Goal: Task Accomplishment & Management: Manage account settings

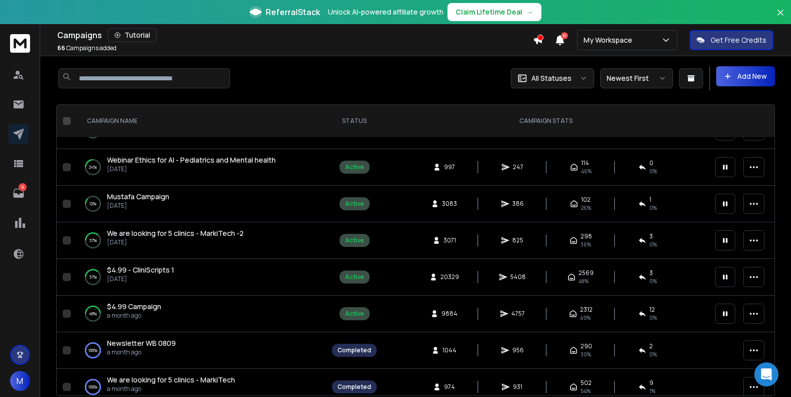
scroll to position [65, 0]
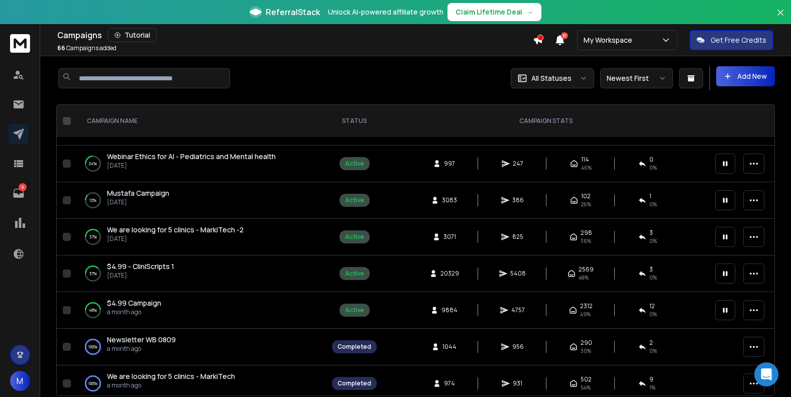
click at [167, 300] on div "48 % $4.99 Campaign a month ago" at bounding box center [200, 310] width 231 height 24
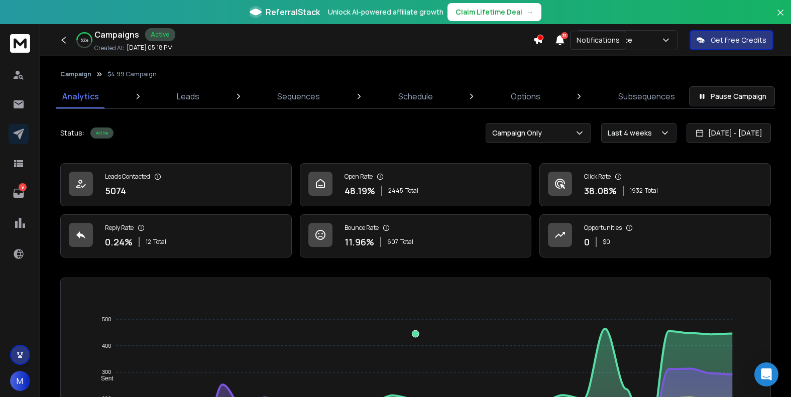
click at [561, 39] on icon at bounding box center [559, 40] width 9 height 10
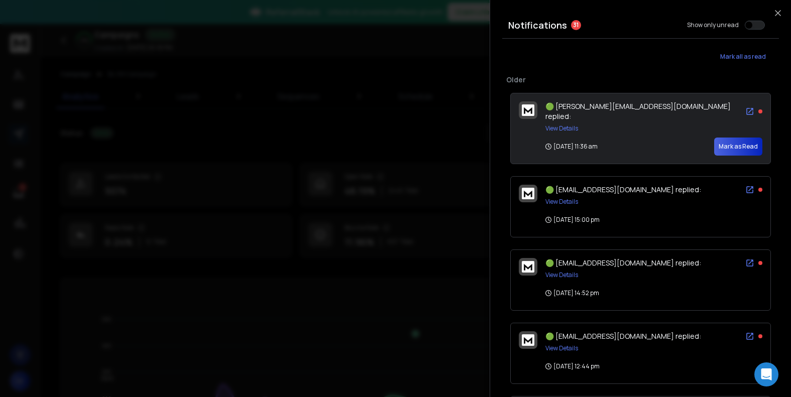
click at [649, 123] on div "🟢 scot@somatic-in.com replied: View Details 29 Sep 2025, 11:36 am Mark as Read …" at bounding box center [653, 128] width 217 height 54
click at [569, 125] on div "View Details" at bounding box center [561, 129] width 33 height 8
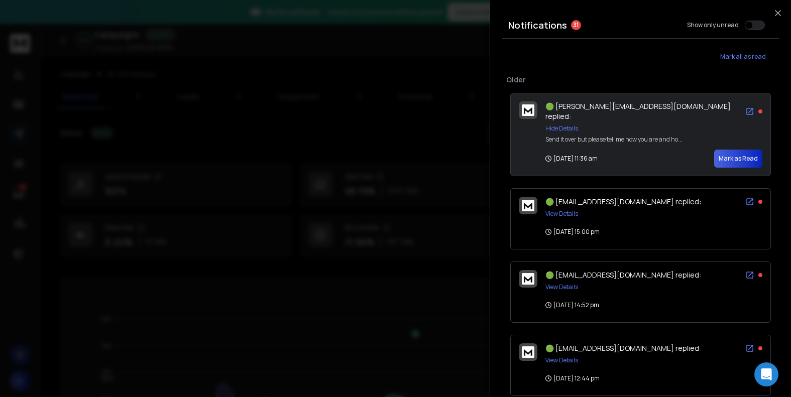
click at [749, 107] on icon at bounding box center [749, 111] width 9 height 9
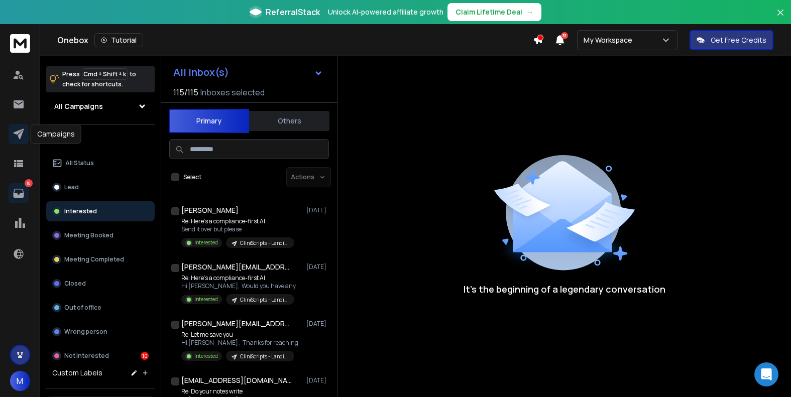
click at [20, 142] on link at bounding box center [19, 134] width 20 height 20
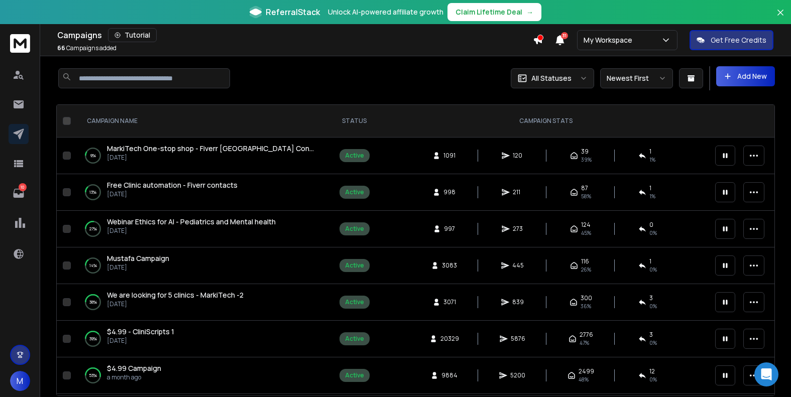
click at [149, 364] on span "$4.99 Campaign" at bounding box center [134, 368] width 54 height 10
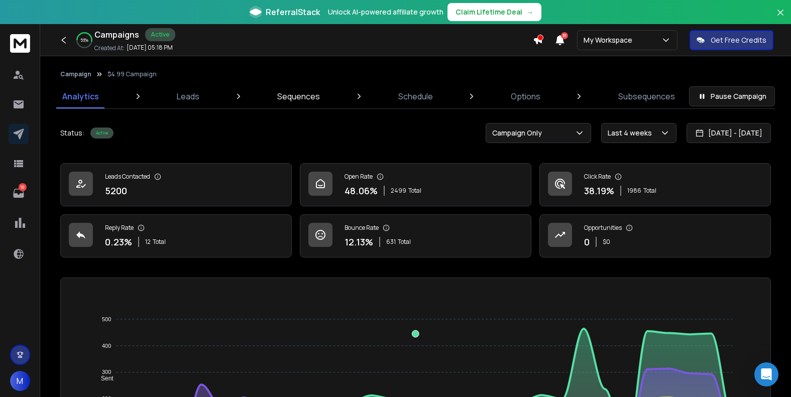
click at [306, 97] on p "Sequences" at bounding box center [298, 96] width 43 height 12
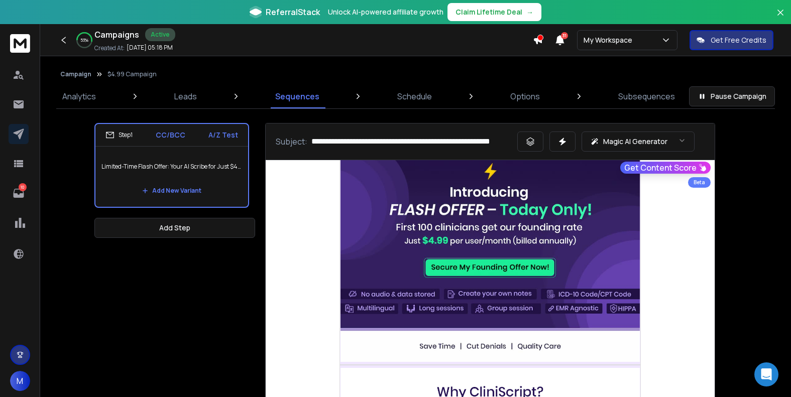
scroll to position [43, 0]
